Goal: Communication & Community: Answer question/provide support

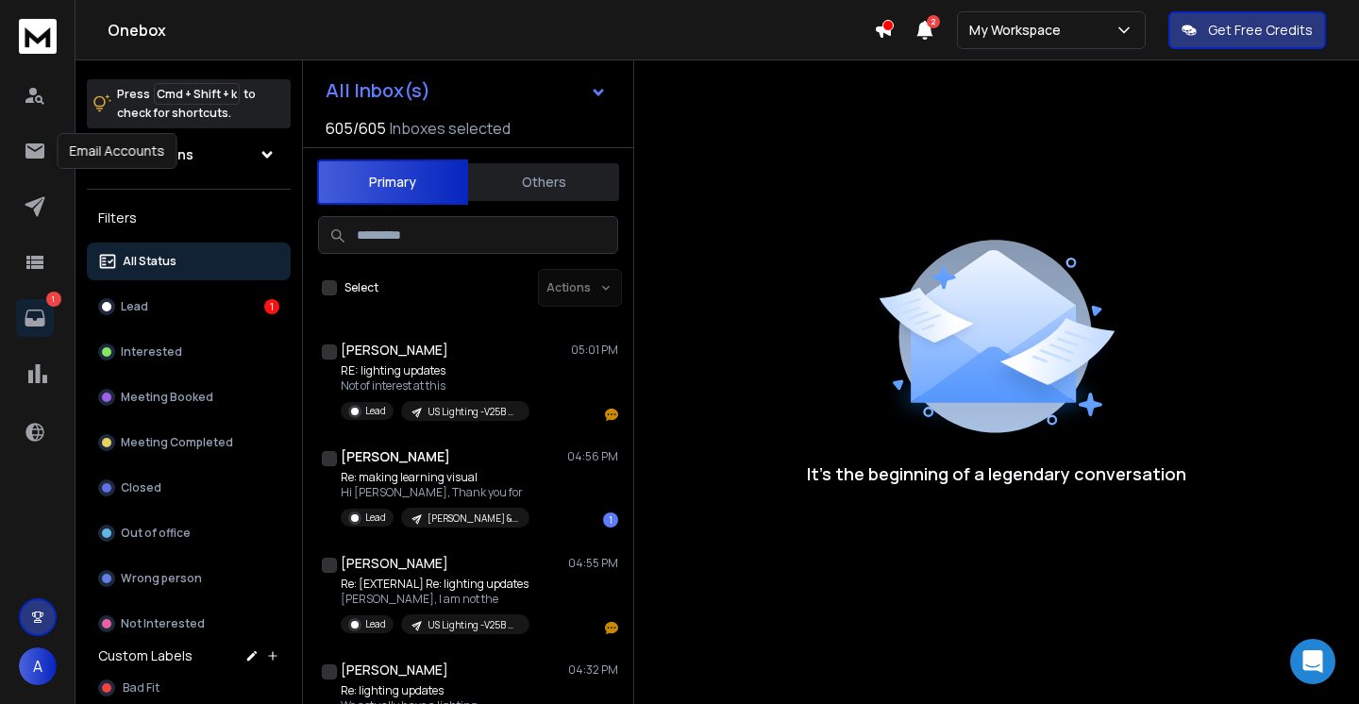
click at [38, 149] on icon at bounding box center [34, 150] width 19 height 15
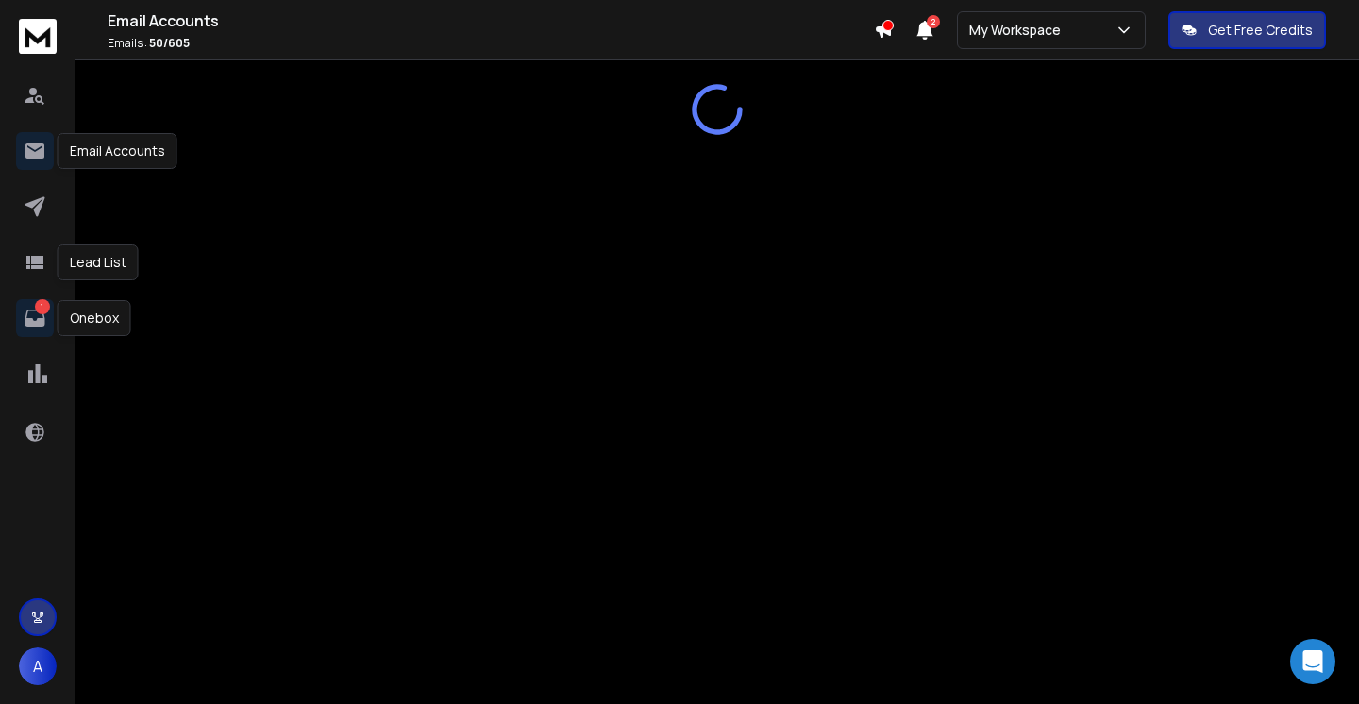
click at [36, 316] on icon at bounding box center [35, 318] width 23 height 23
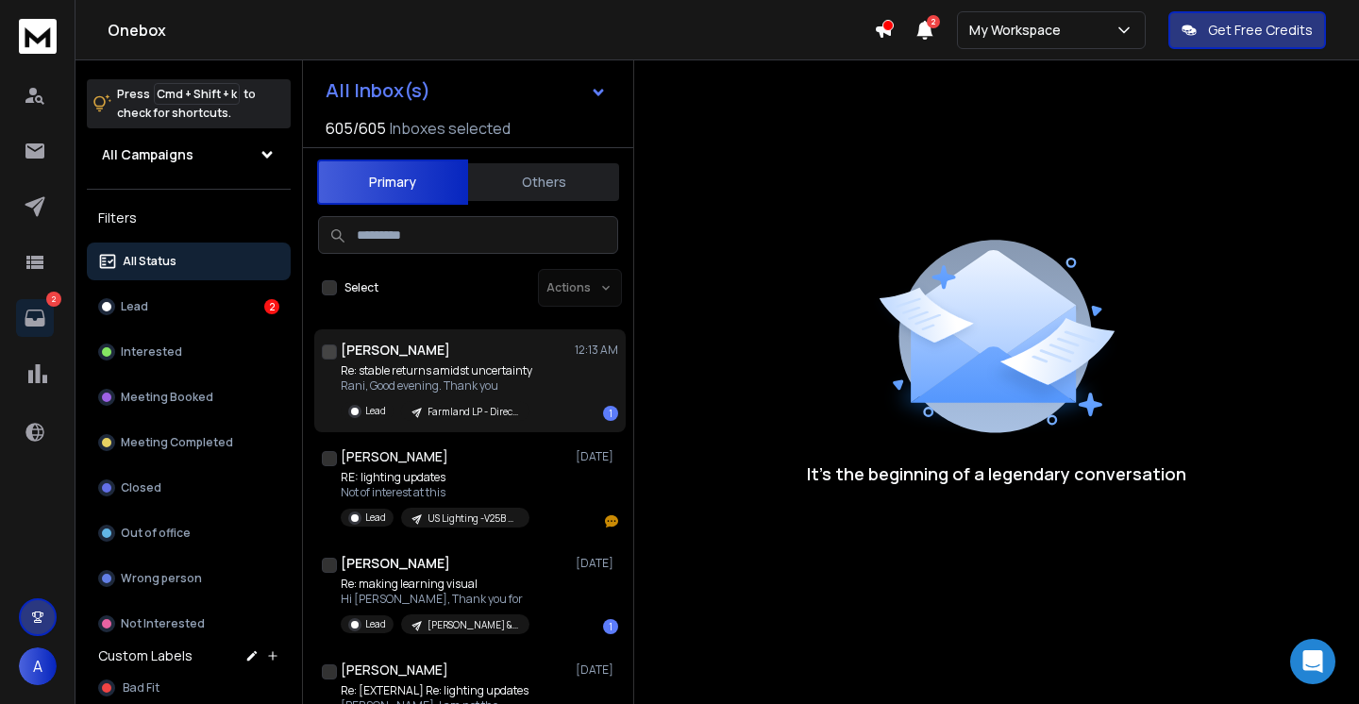
click at [474, 358] on div "[PERSON_NAME] 12:13 AM" at bounding box center [479, 350] width 277 height 19
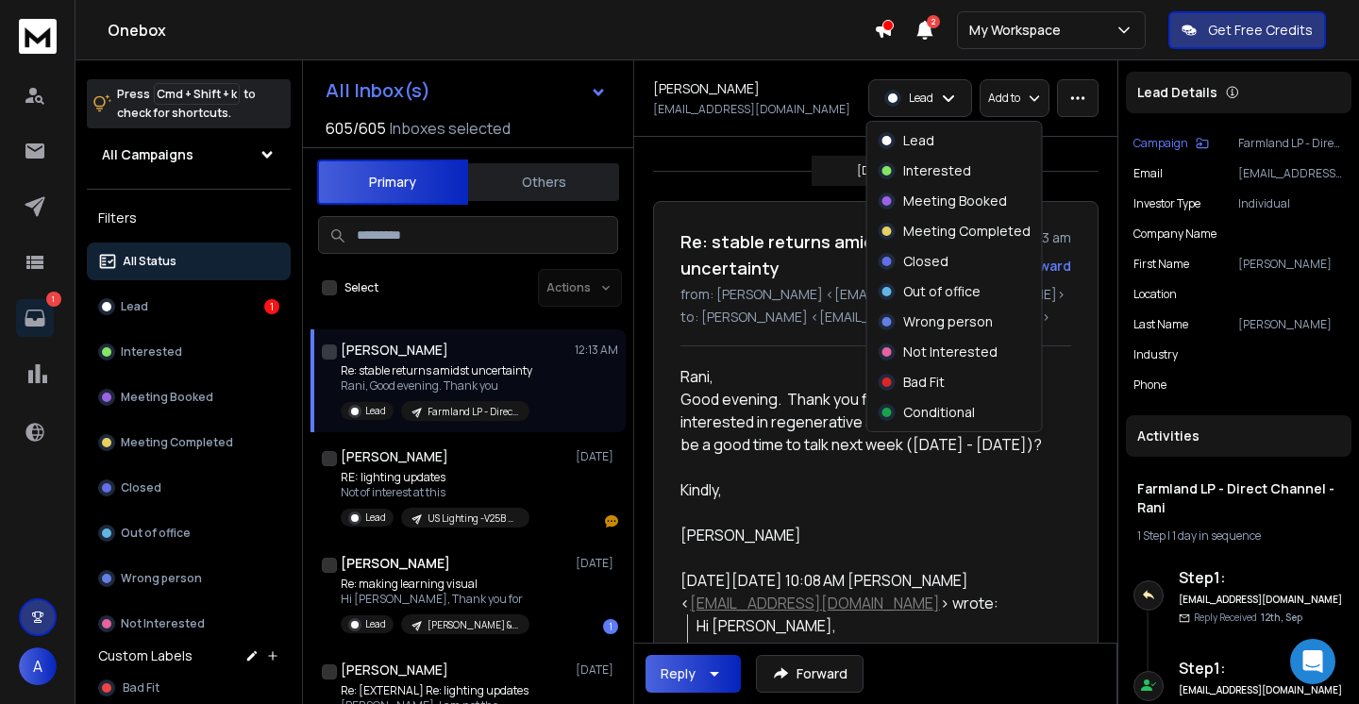
click at [931, 96] on div "Lead" at bounding box center [920, 98] width 102 height 36
click at [915, 168] on p "Interested" at bounding box center [937, 170] width 68 height 19
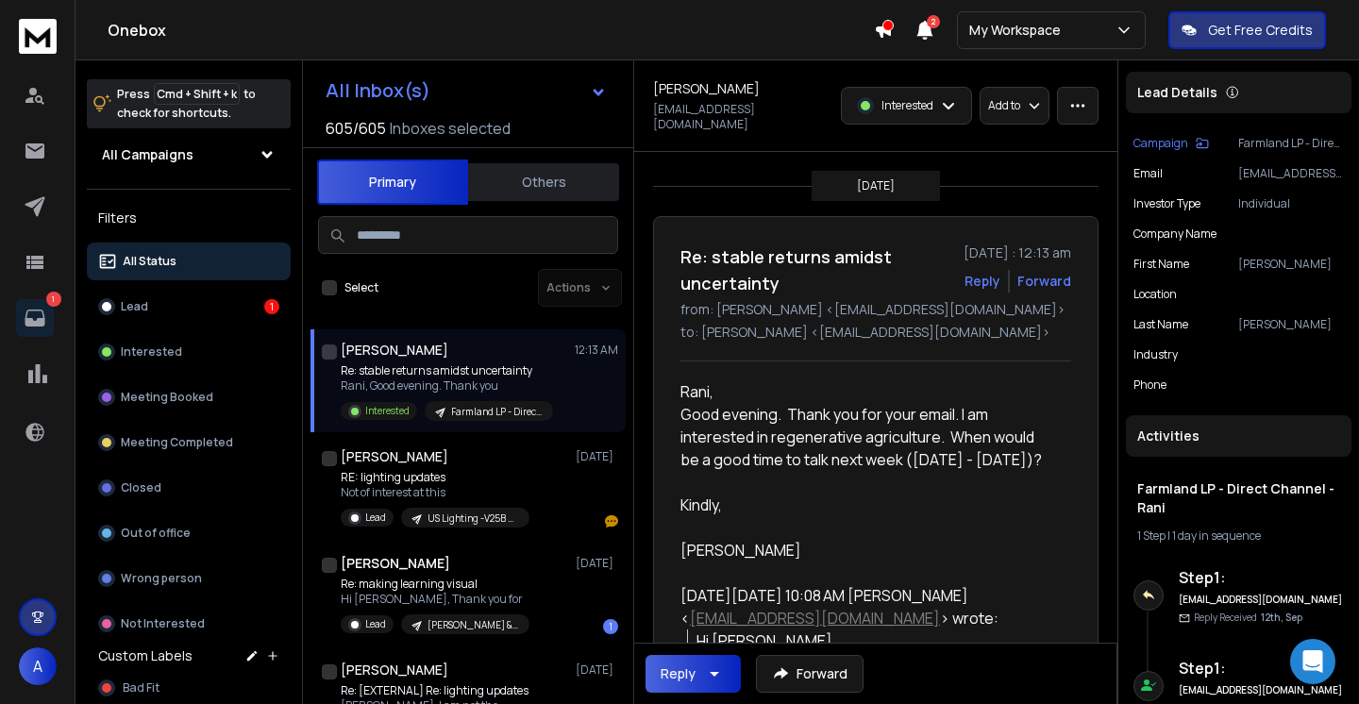
click at [1047, 272] on div "Forward" at bounding box center [1044, 281] width 54 height 19
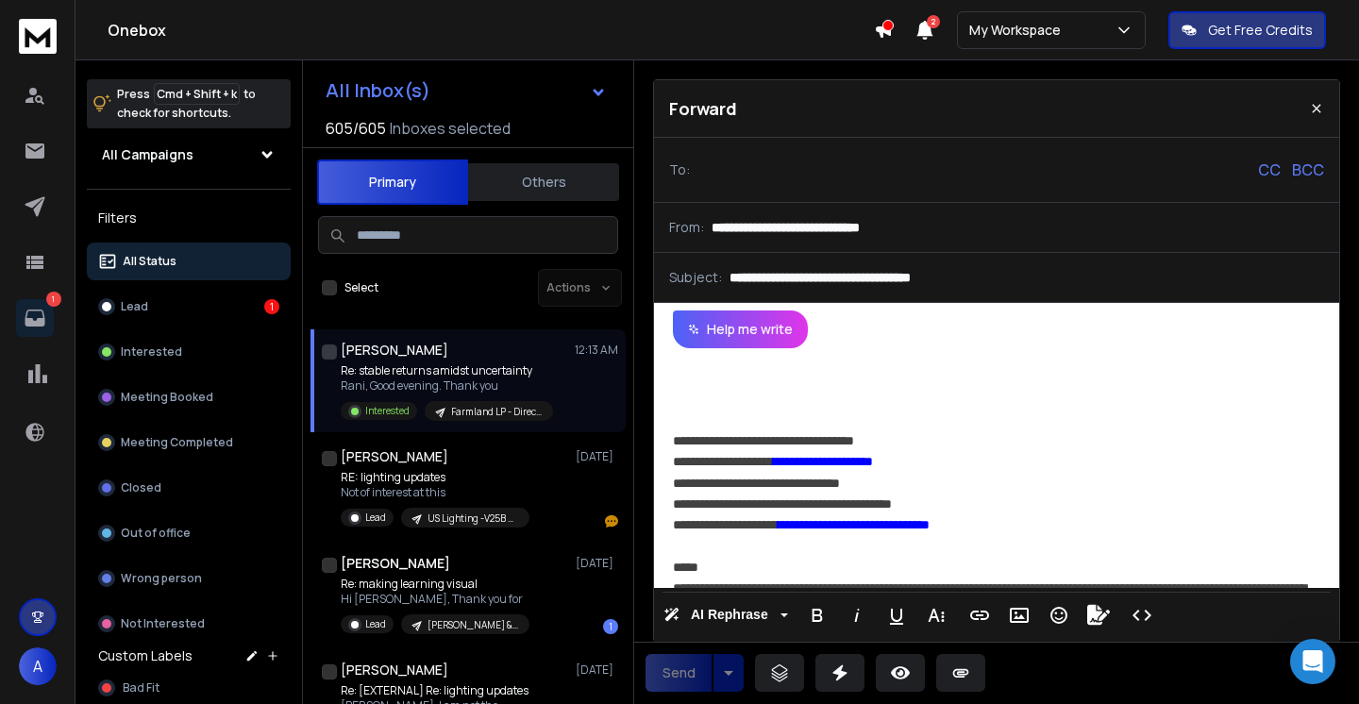
click at [720, 171] on input at bounding box center [763, 170] width 132 height 34
type input "**********"
click at [672, 664] on button "Send" at bounding box center [678, 673] width 66 height 38
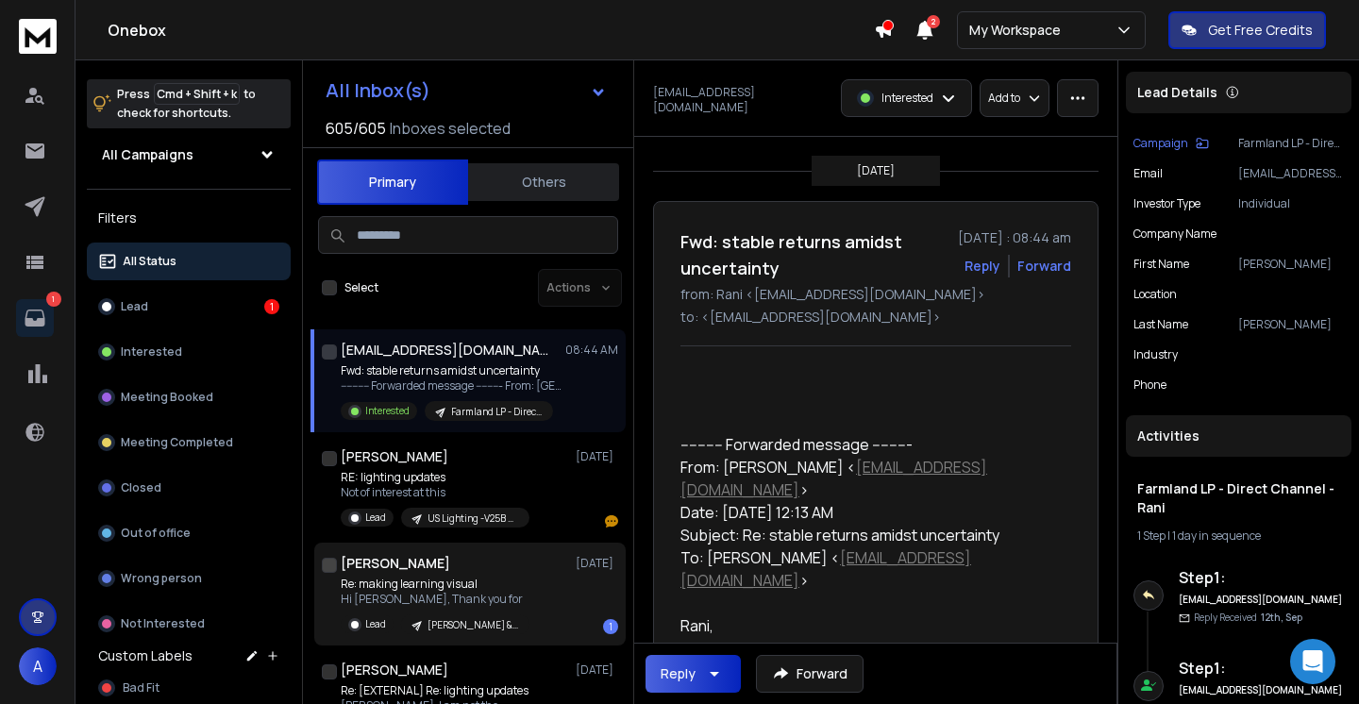
click at [460, 588] on p "Re: making learning visual" at bounding box center [435, 584] width 189 height 15
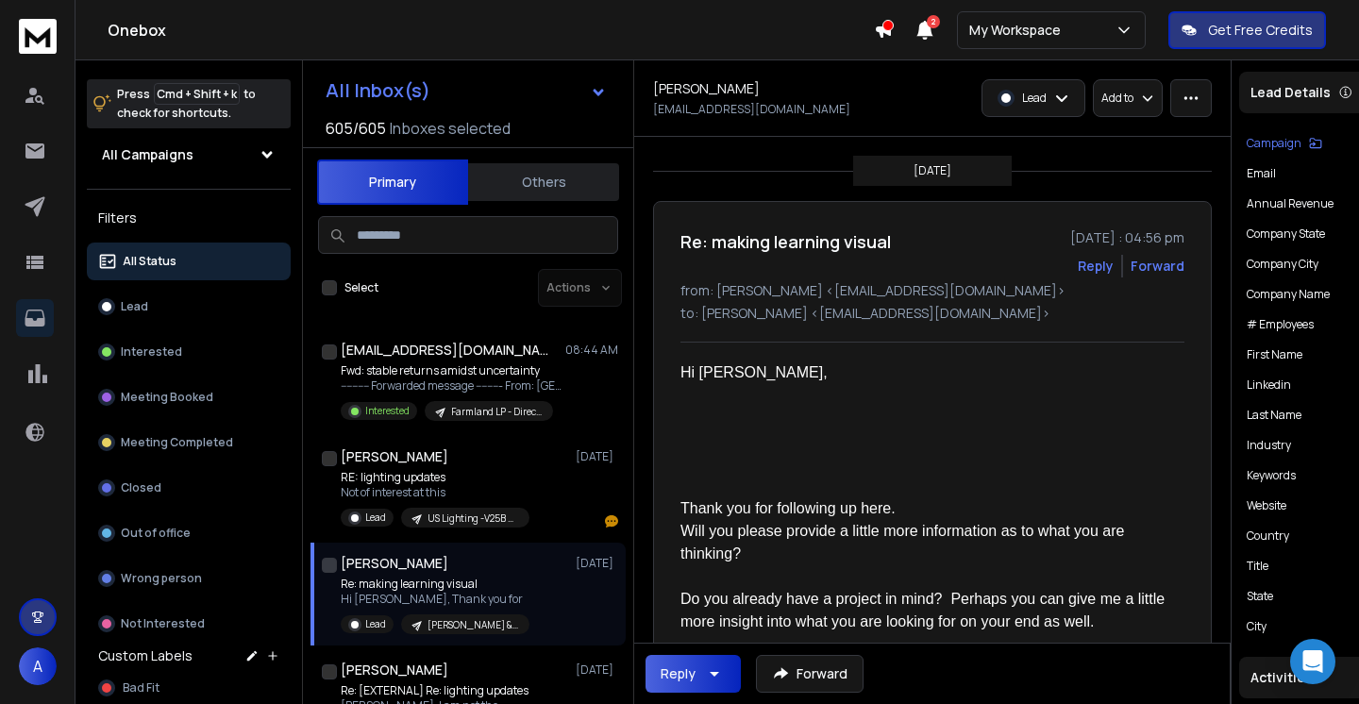
click at [1084, 100] on div "Lead" at bounding box center [1033, 98] width 102 height 36
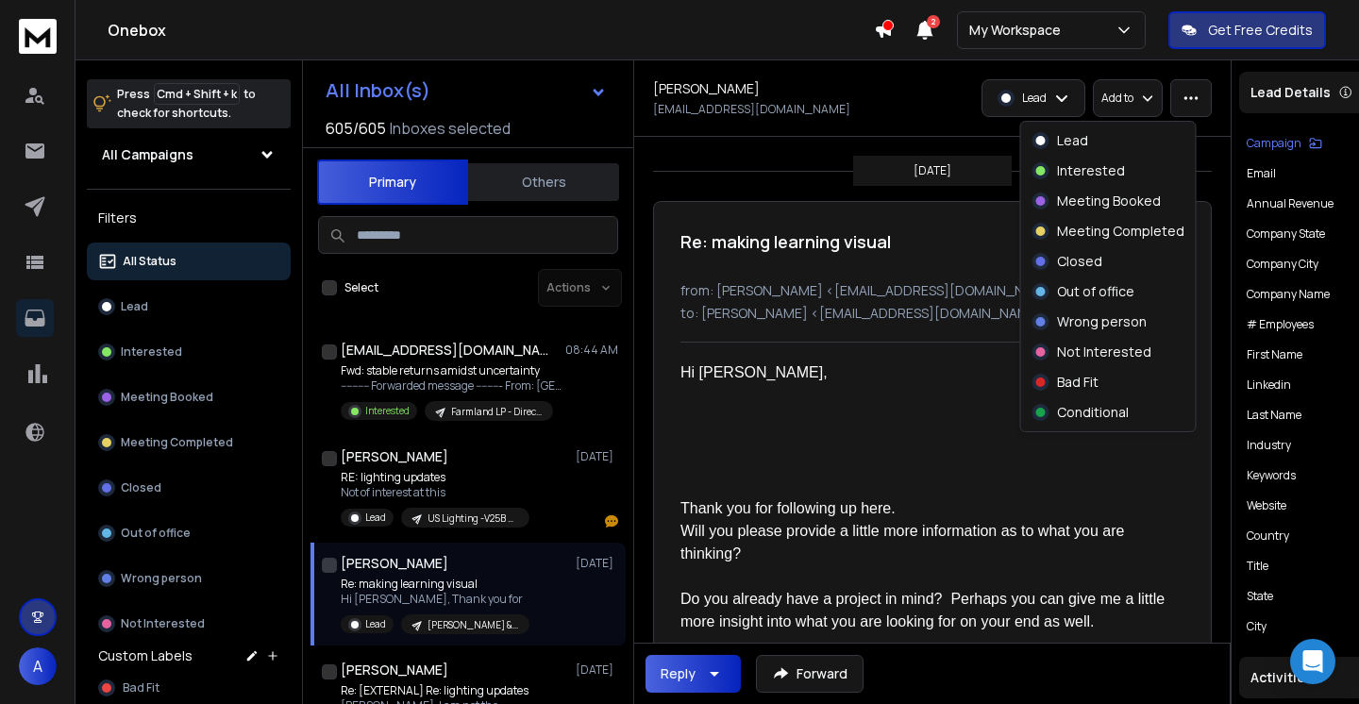
click at [907, 462] on div at bounding box center [924, 441] width 489 height 68
click at [1063, 107] on div "Lead" at bounding box center [1033, 98] width 102 height 36
click at [1072, 174] on p "Interested" at bounding box center [1091, 170] width 68 height 19
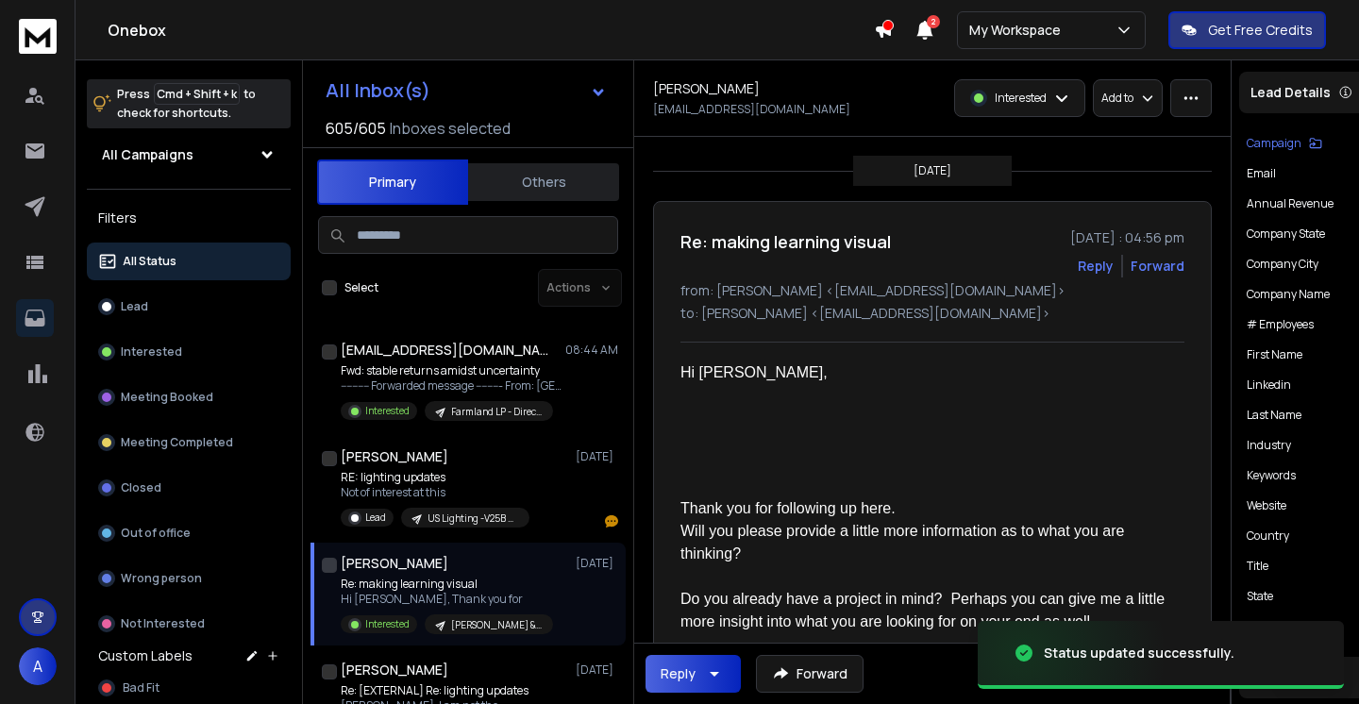
click at [1184, 260] on div "Forward" at bounding box center [1157, 266] width 54 height 19
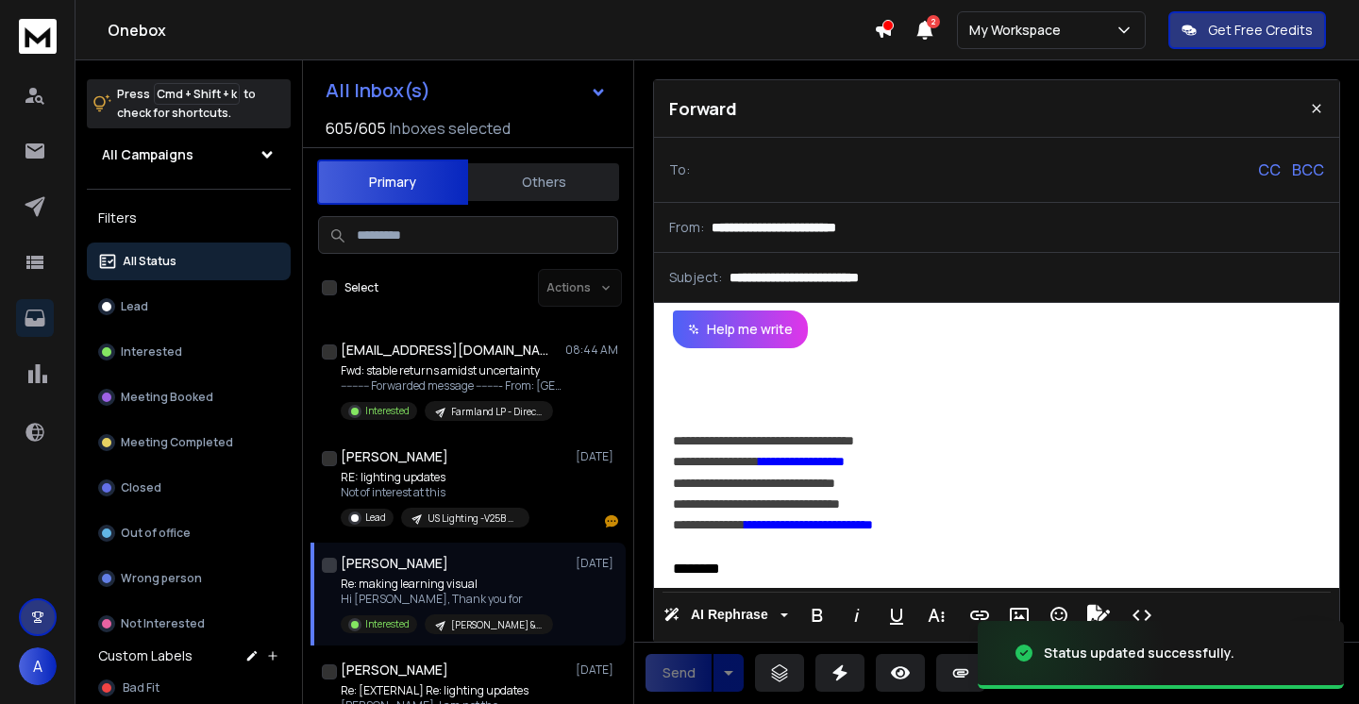
click at [784, 176] on input at bounding box center [763, 170] width 132 height 34
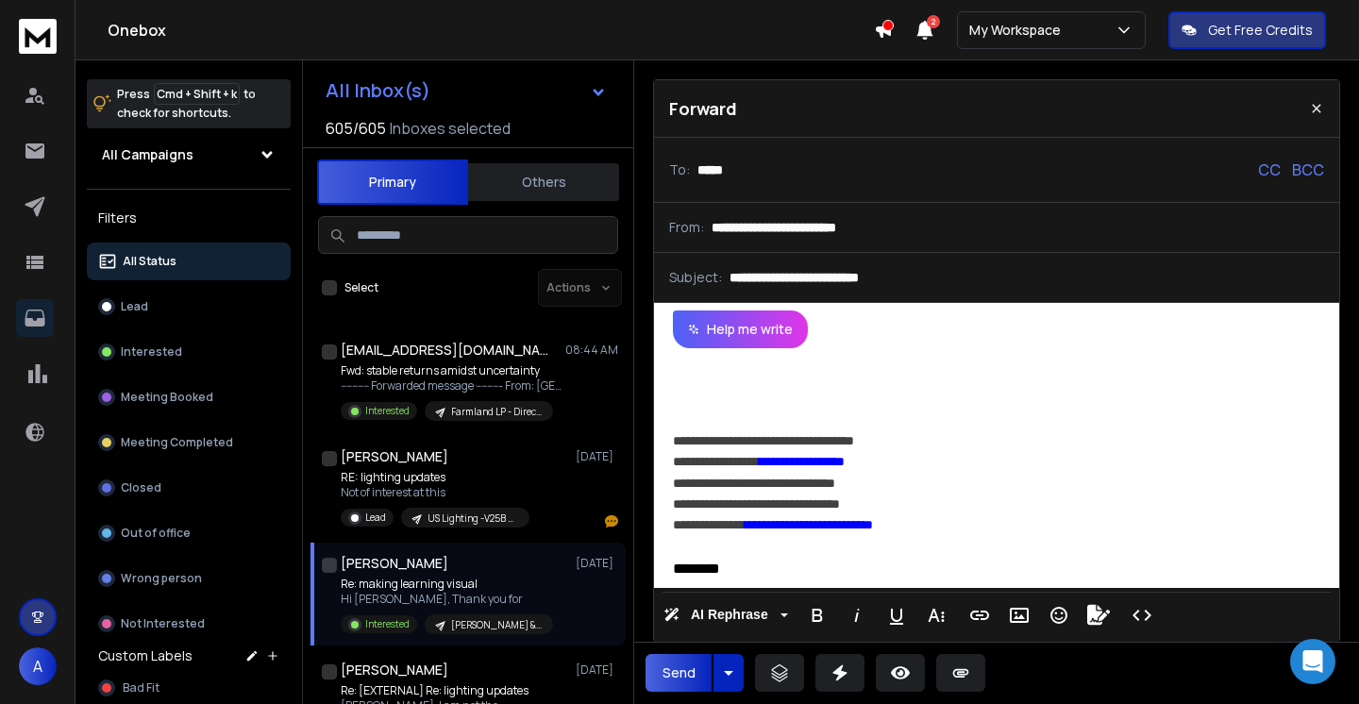
type input "**********"
click at [677, 680] on button "Send" at bounding box center [678, 673] width 66 height 38
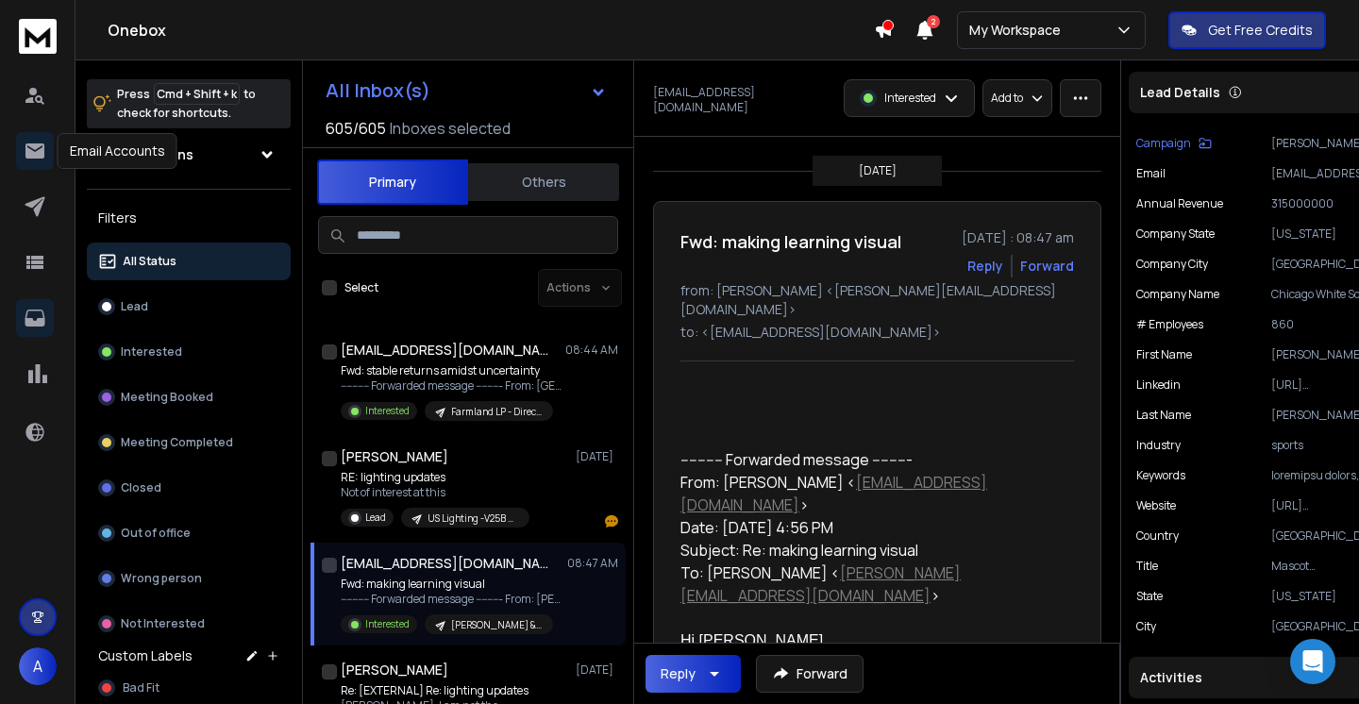
click at [21, 158] on link at bounding box center [35, 151] width 38 height 38
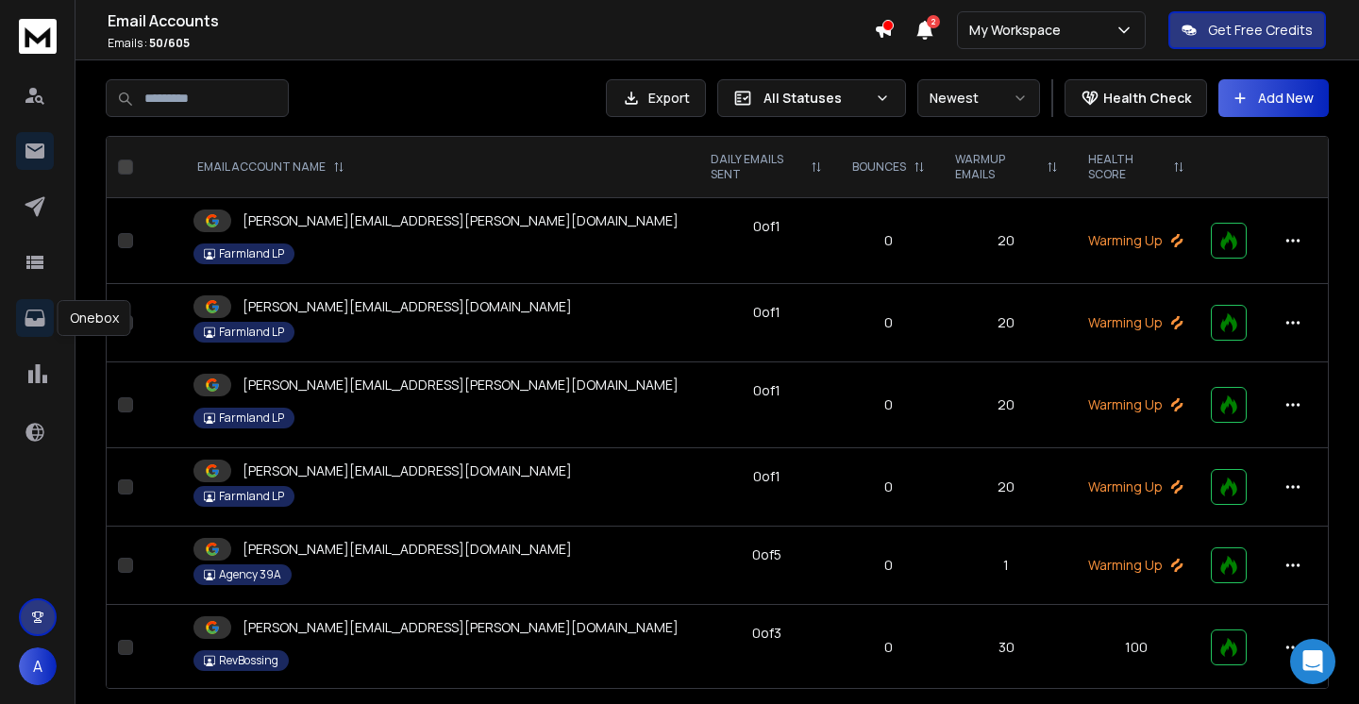
click at [34, 318] on icon at bounding box center [35, 318] width 23 height 23
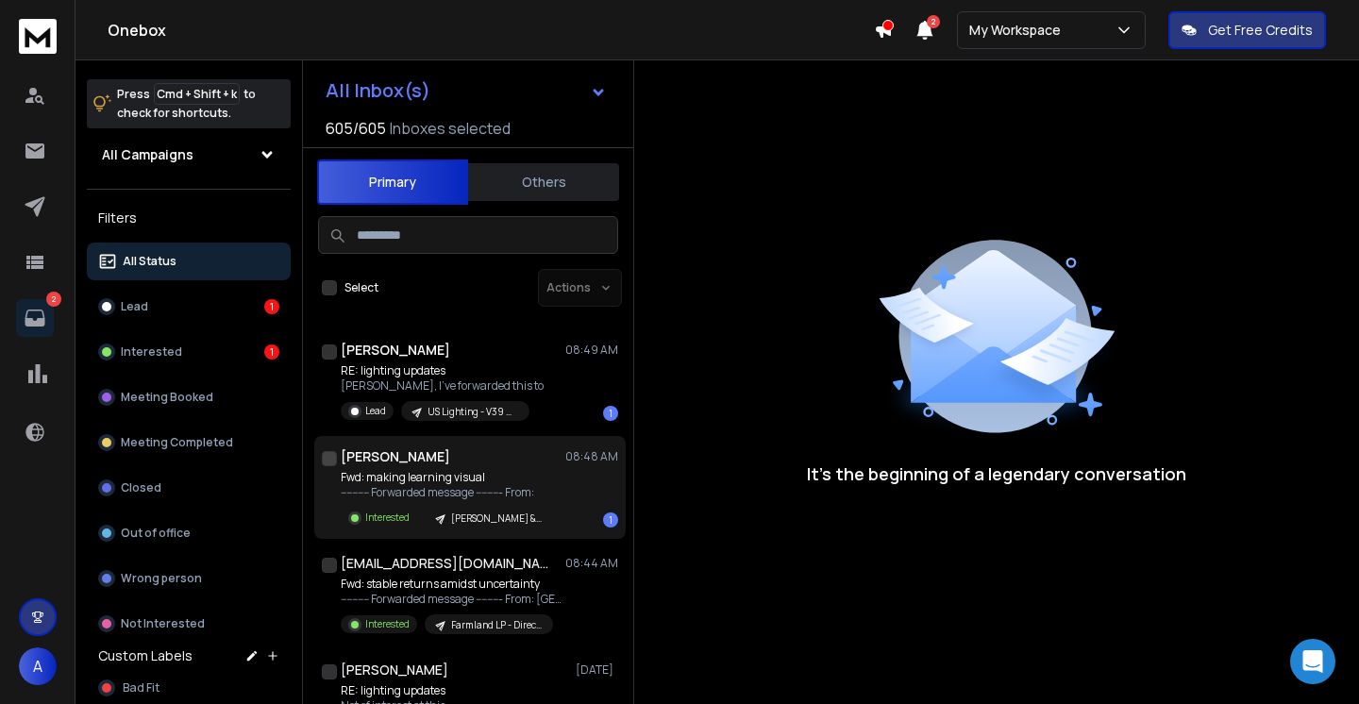
click at [464, 485] on p "---------- Forwarded message --------- From:" at bounding box center [447, 492] width 212 height 15
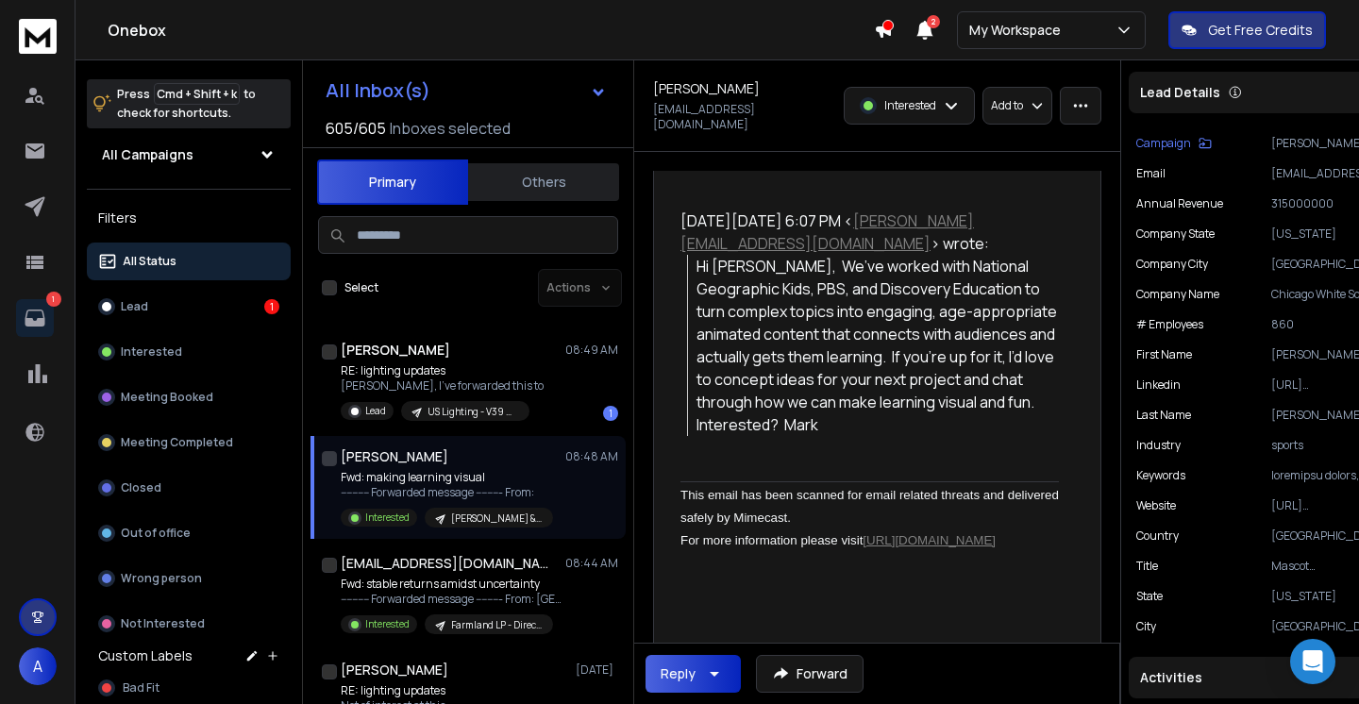
scroll to position [1369, 0]
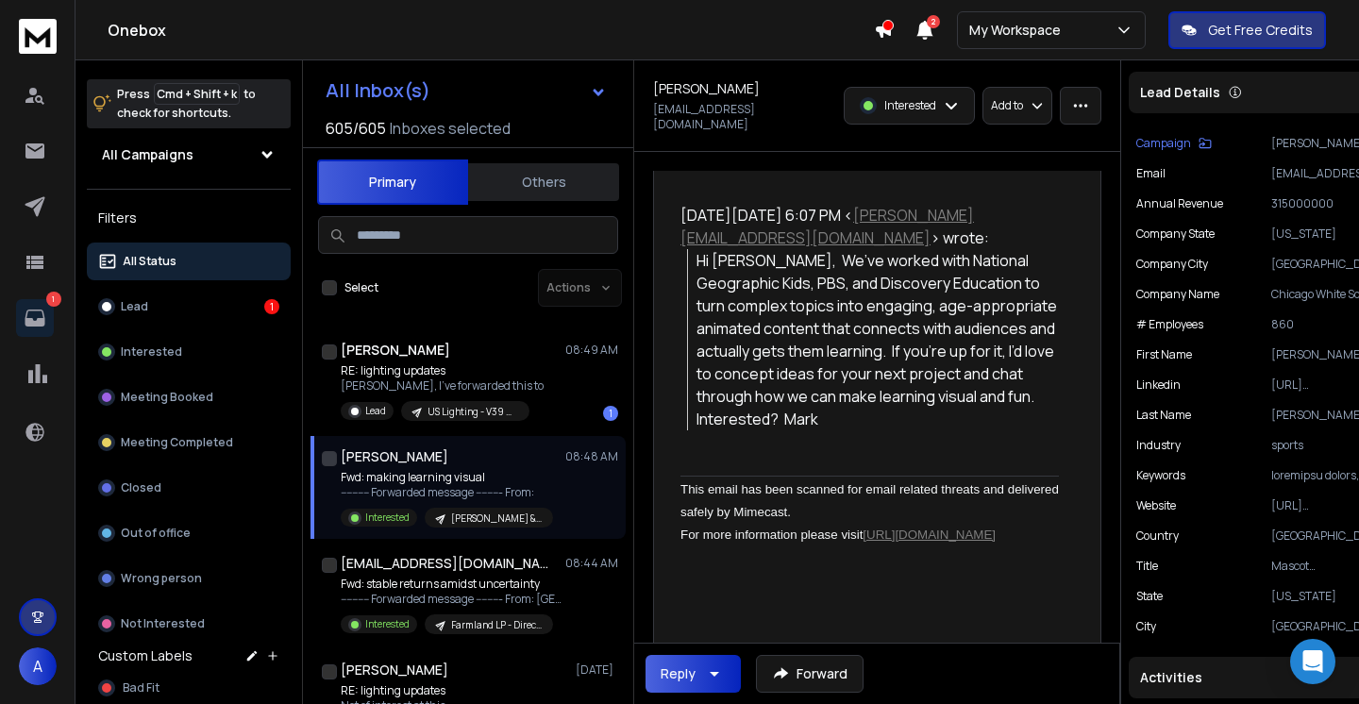
click at [896, 677] on span "4" at bounding box center [891, 685] width 9 height 16
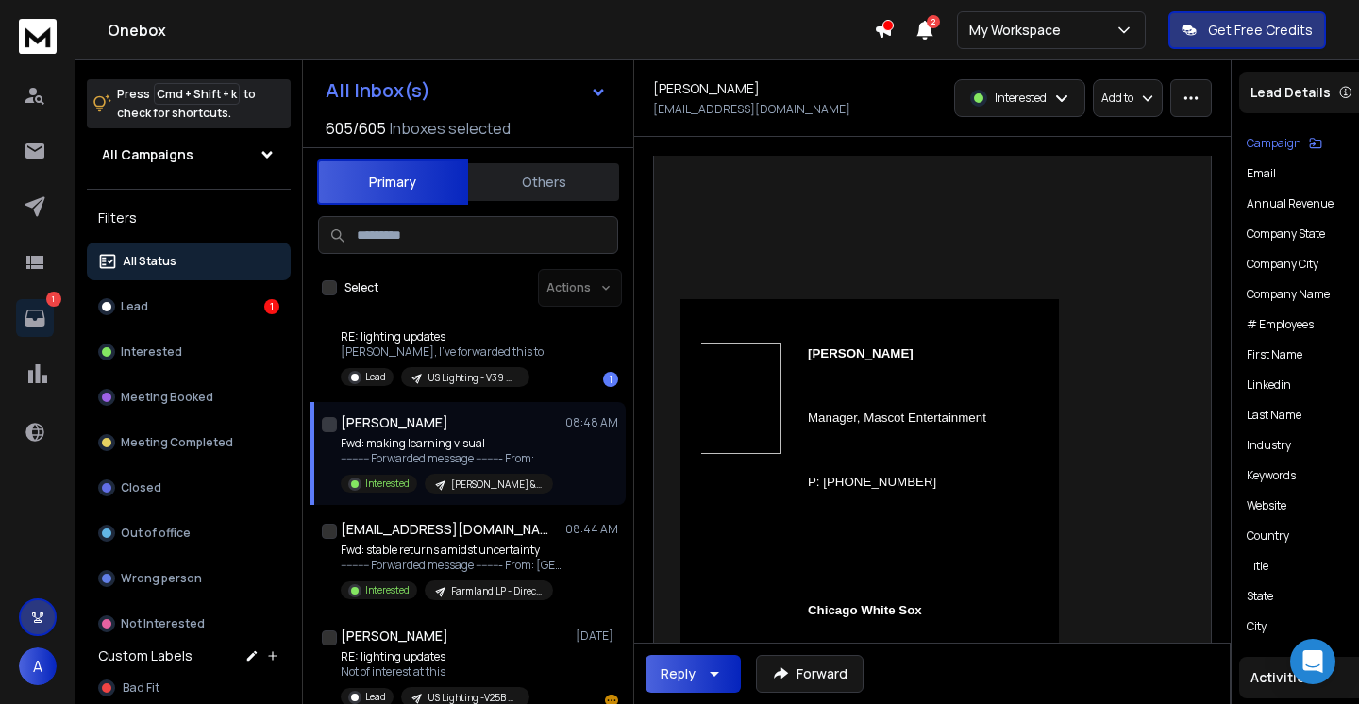
scroll to position [0, 0]
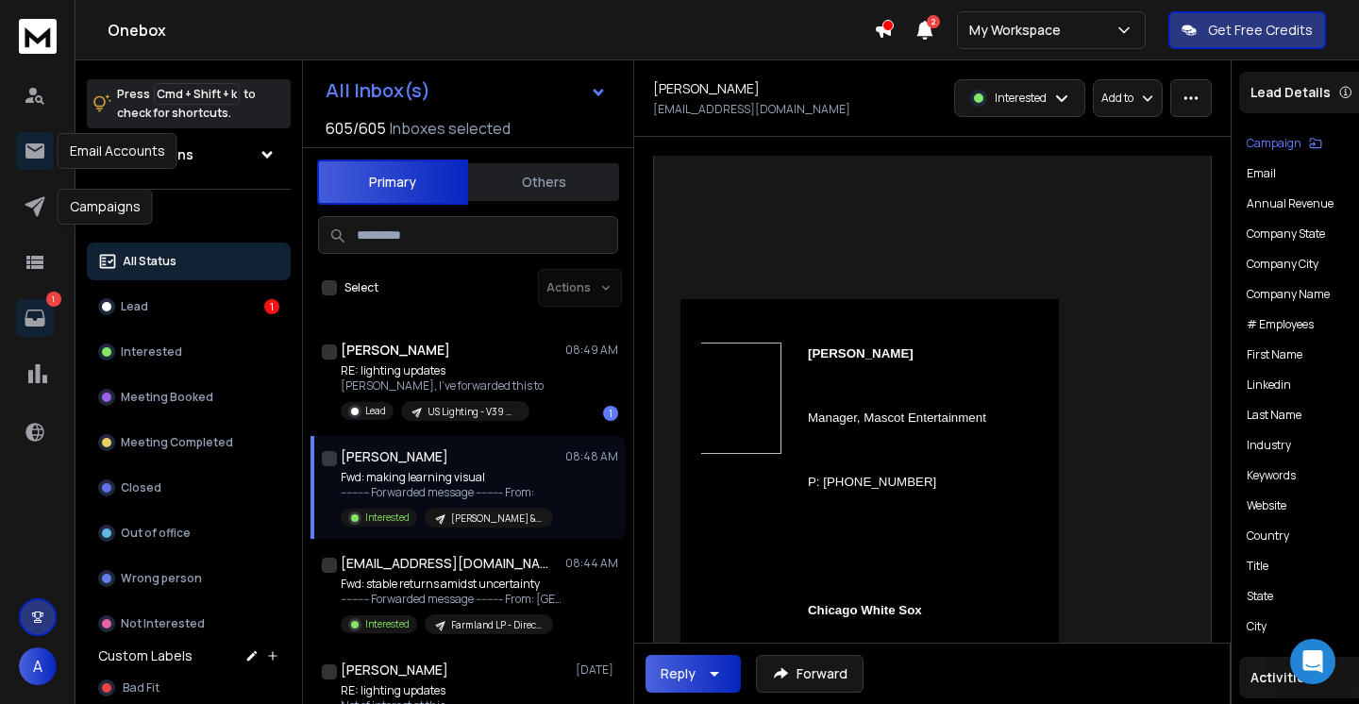
click at [46, 148] on link at bounding box center [35, 151] width 38 height 38
